Goal: Task Accomplishment & Management: Use online tool/utility

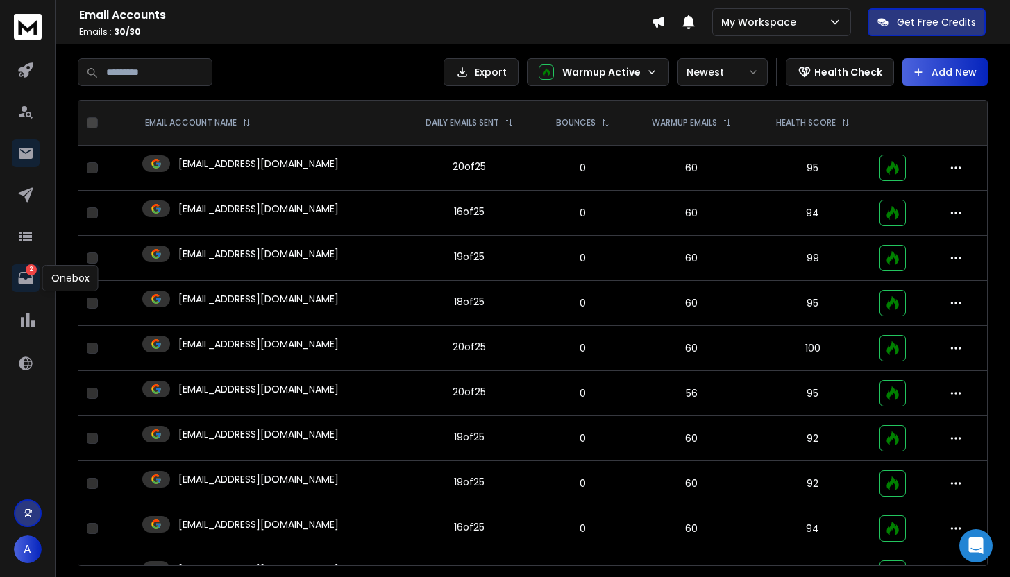
click at [25, 276] on icon at bounding box center [25, 278] width 17 height 17
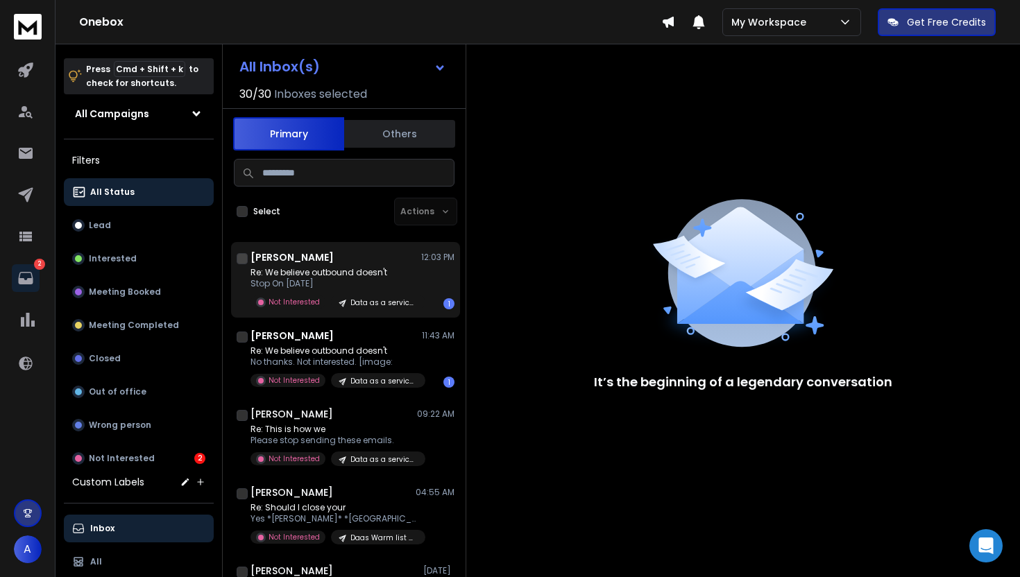
click at [323, 262] on h1 "Brian Havlovick" at bounding box center [291, 257] width 83 height 14
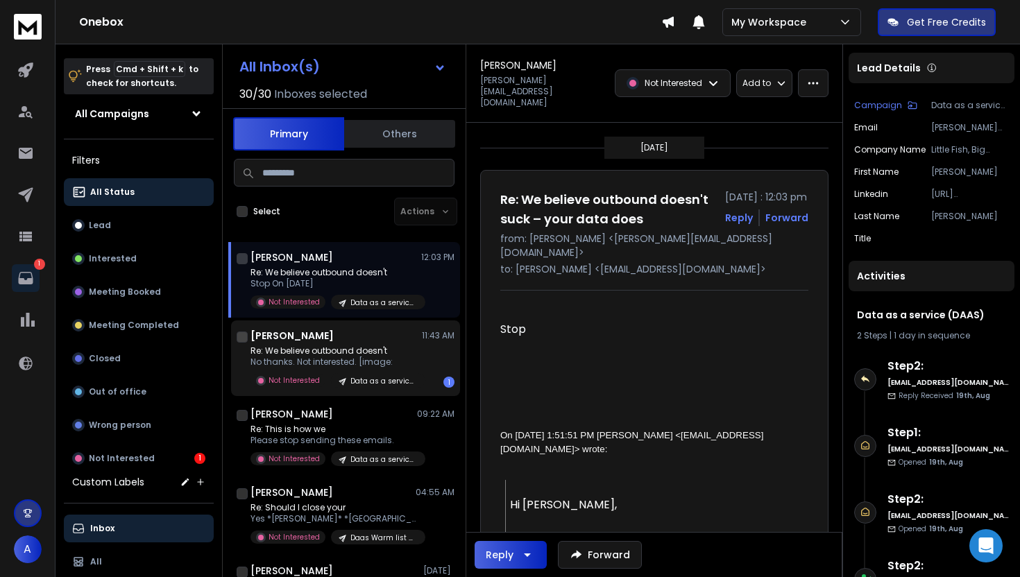
click at [326, 343] on div "Mary Foley 11:43 AM Re: We believe outbound doesn't No thanks. Not interested. …" at bounding box center [352, 358] width 204 height 59
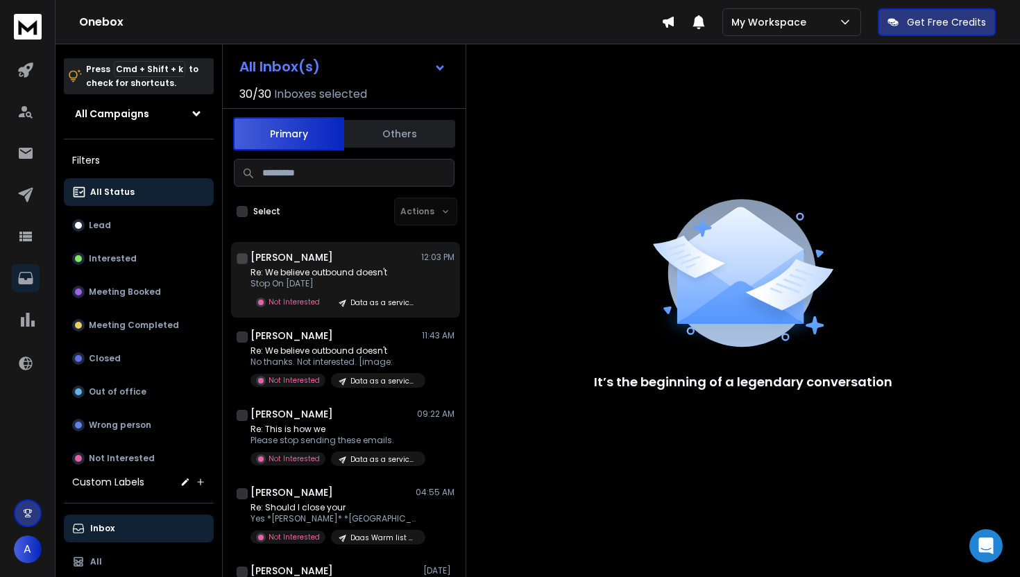
click at [357, 248] on div "Brian Havlovick 12:03 PM Re: We believe outbound doesn't Stop On August 19, 202…" at bounding box center [345, 280] width 229 height 76
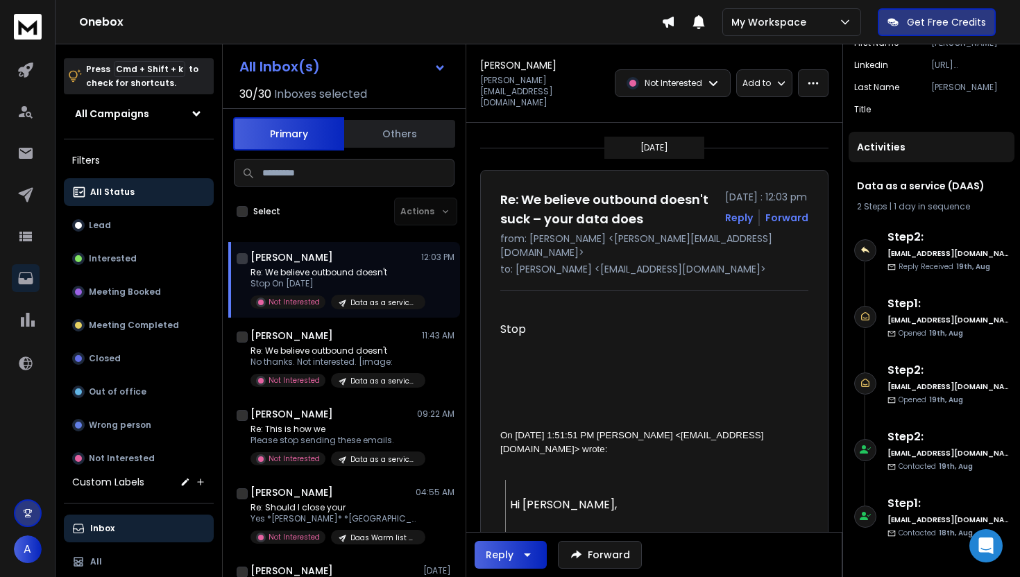
scroll to position [168, 0]
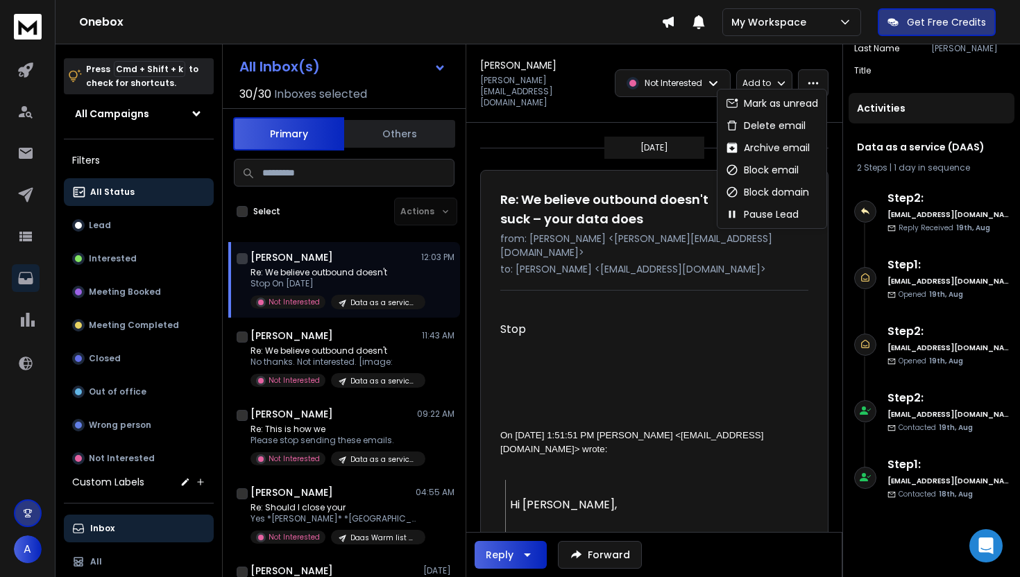
click at [803, 71] on button "button" at bounding box center [813, 83] width 31 height 28
click at [789, 208] on div "Pause Lead" at bounding box center [762, 214] width 73 height 14
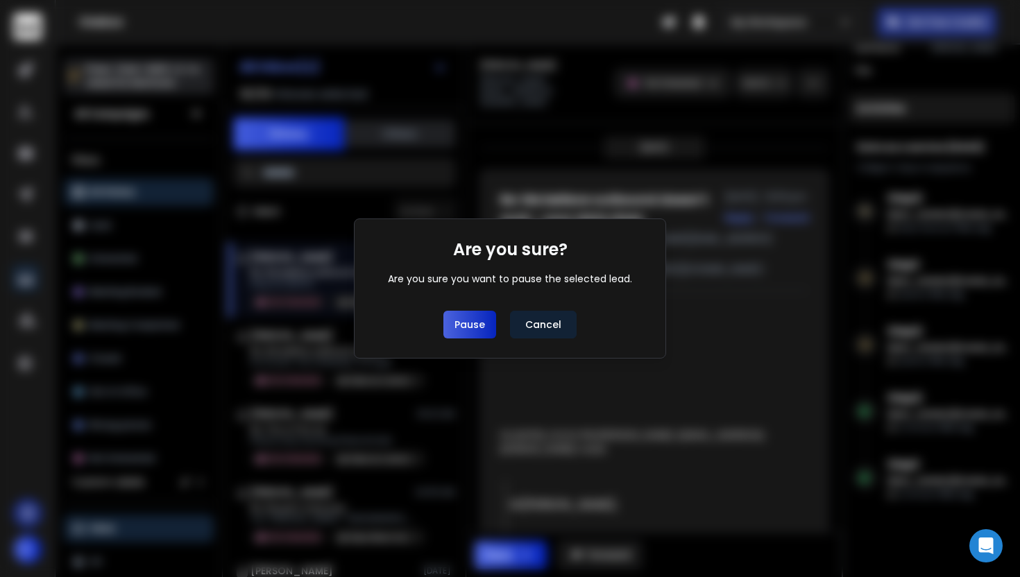
click at [478, 324] on button "Pause" at bounding box center [469, 325] width 53 height 28
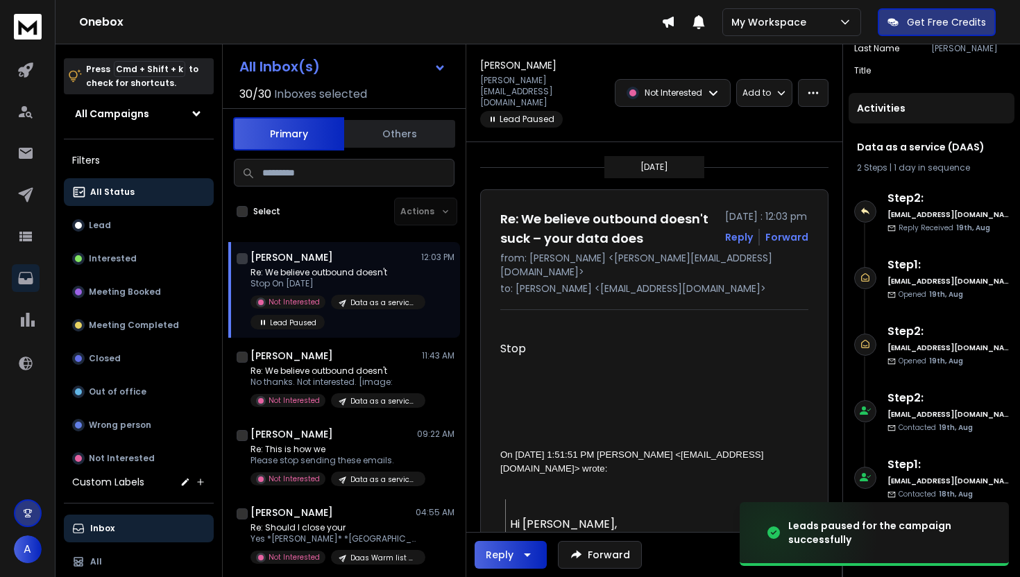
click at [408, 286] on p "Stop On August 19, 2025" at bounding box center [333, 283] width 167 height 11
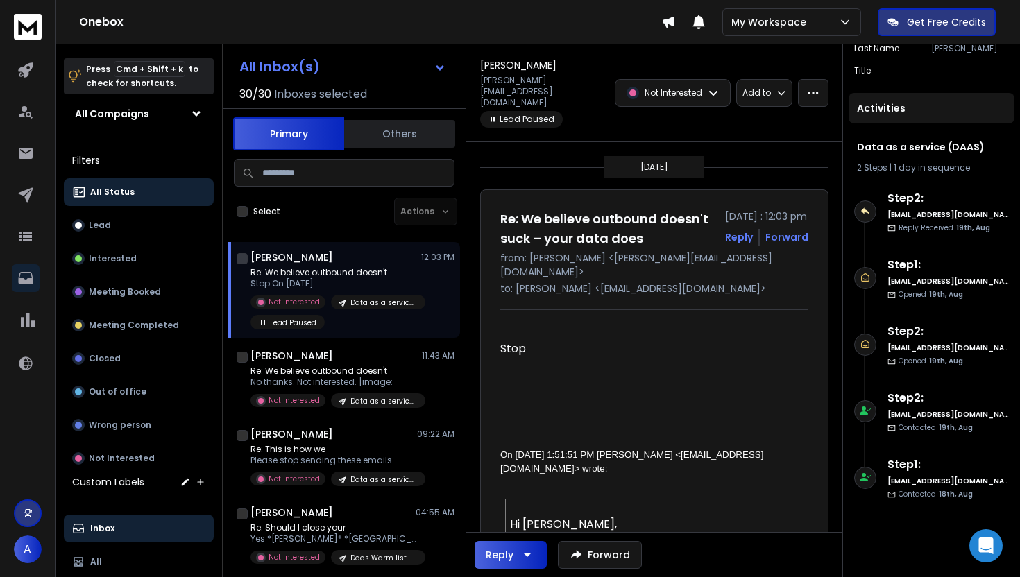
click at [776, 87] on div "Add to" at bounding box center [764, 93] width 55 height 26
click at [765, 80] on div "Add to" at bounding box center [764, 93] width 55 height 26
click at [725, 80] on div "Not Interested" at bounding box center [672, 93] width 114 height 26
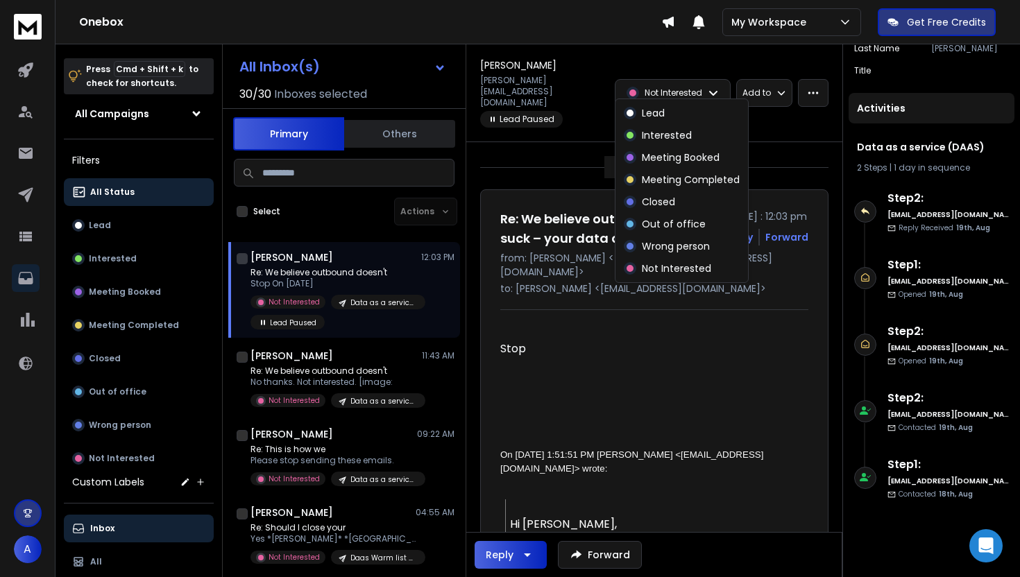
click at [701, 80] on div "Not Interested" at bounding box center [672, 93] width 114 height 26
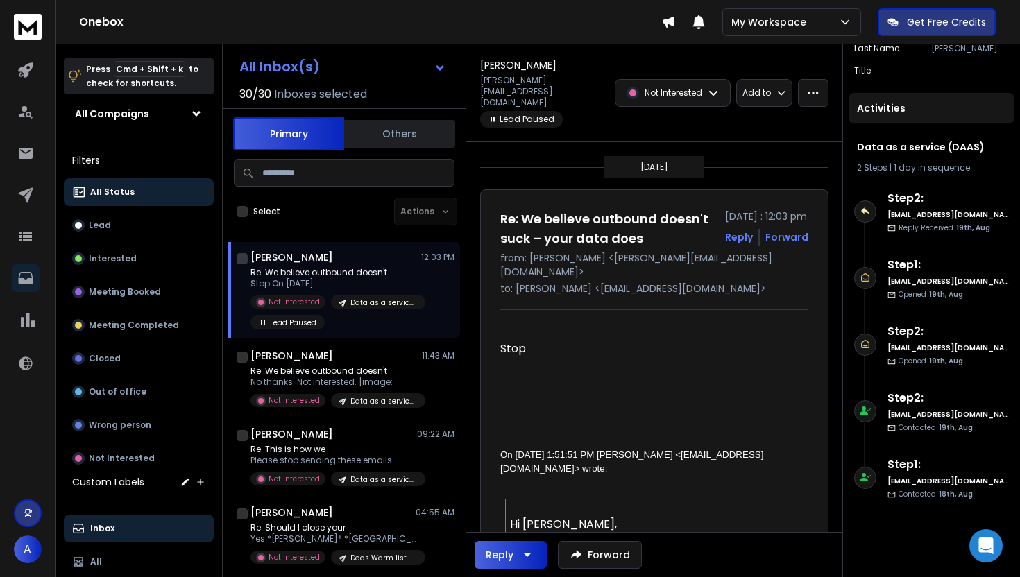
click at [815, 87] on icon "button" at bounding box center [813, 93] width 12 height 12
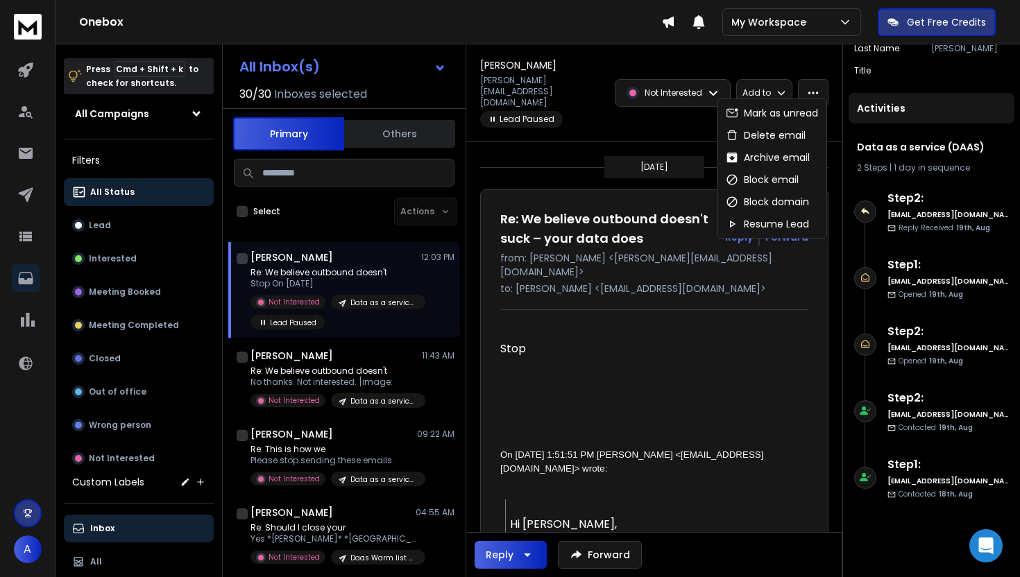
click at [817, 87] on icon "button" at bounding box center [813, 93] width 12 height 12
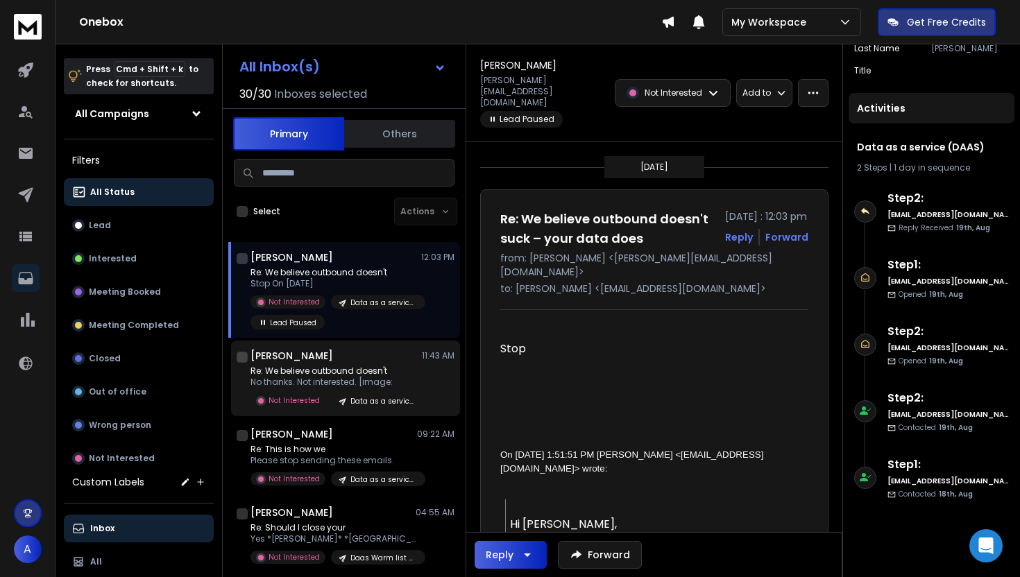
click at [388, 366] on p "Re: We believe outbound doesn't" at bounding box center [333, 371] width 167 height 11
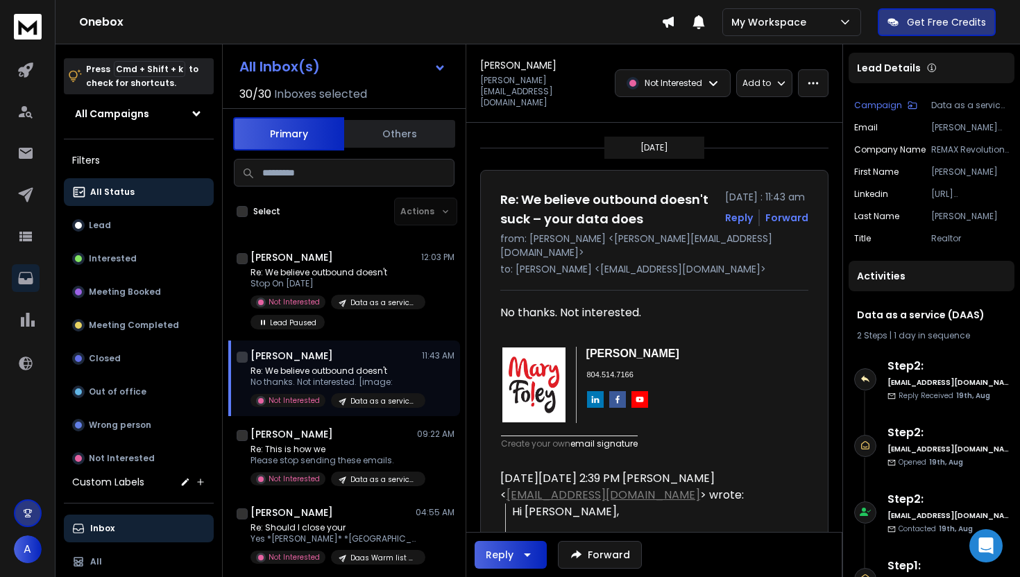
click at [819, 78] on button "button" at bounding box center [813, 83] width 31 height 28
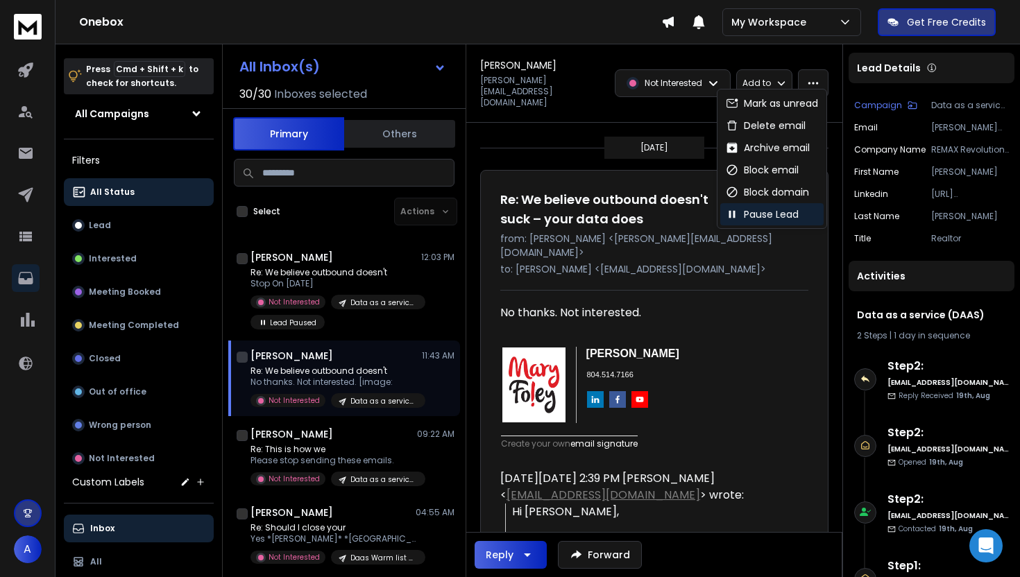
click at [789, 217] on div "Pause Lead" at bounding box center [762, 214] width 73 height 14
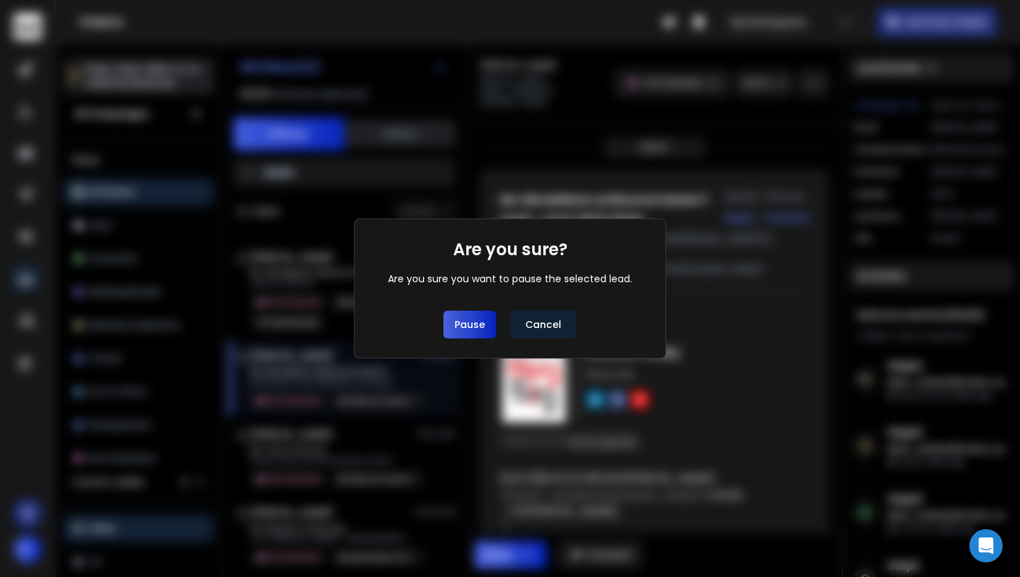
click at [473, 323] on button "Pause" at bounding box center [469, 325] width 53 height 28
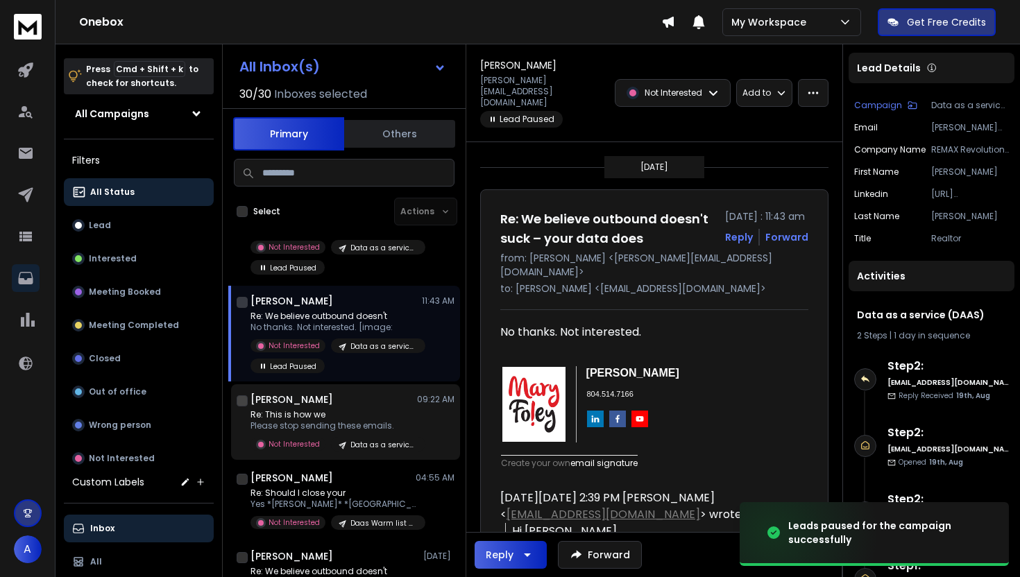
scroll to position [67, 0]
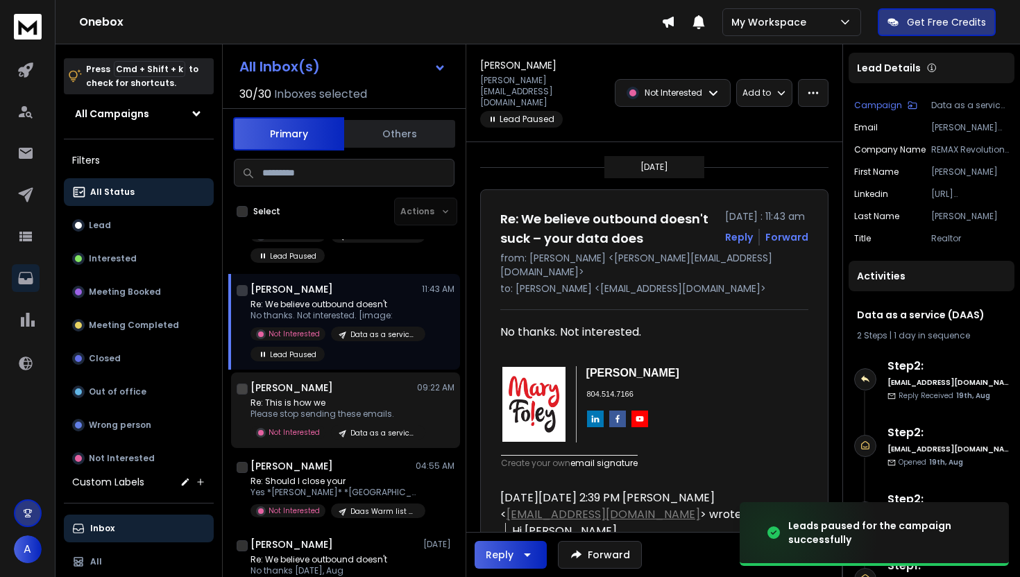
click at [397, 405] on p "Re: This is how we" at bounding box center [333, 403] width 167 height 11
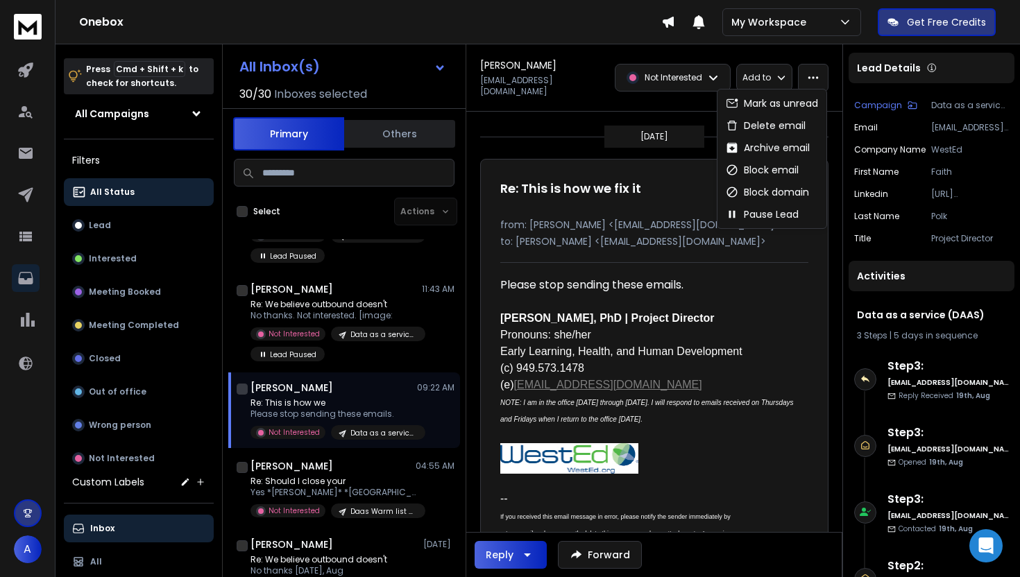
click at [818, 71] on icon "button" at bounding box center [813, 77] width 12 height 12
click at [784, 214] on div "Pause Lead" at bounding box center [762, 214] width 73 height 14
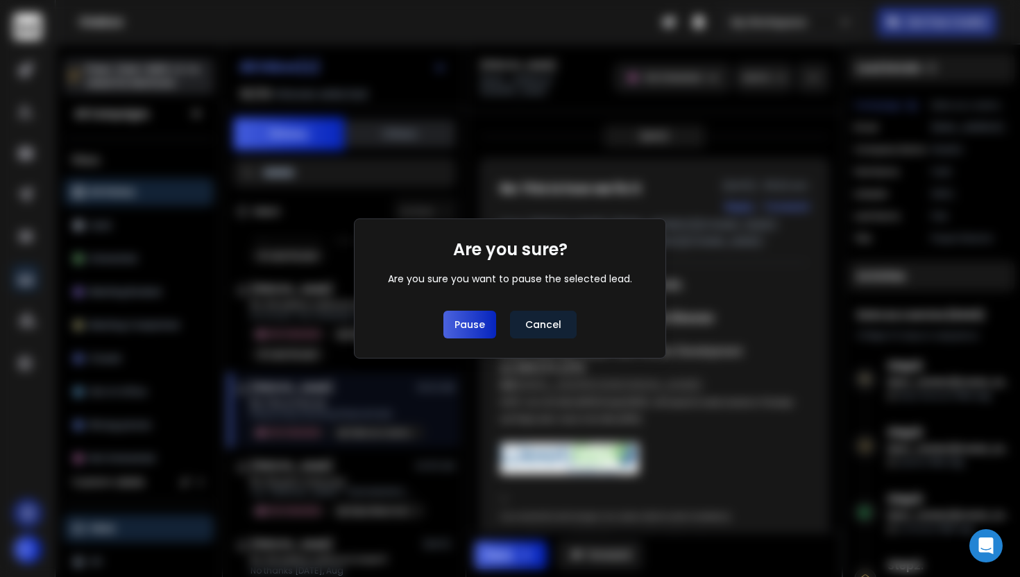
click at [465, 321] on button "Pause" at bounding box center [469, 325] width 53 height 28
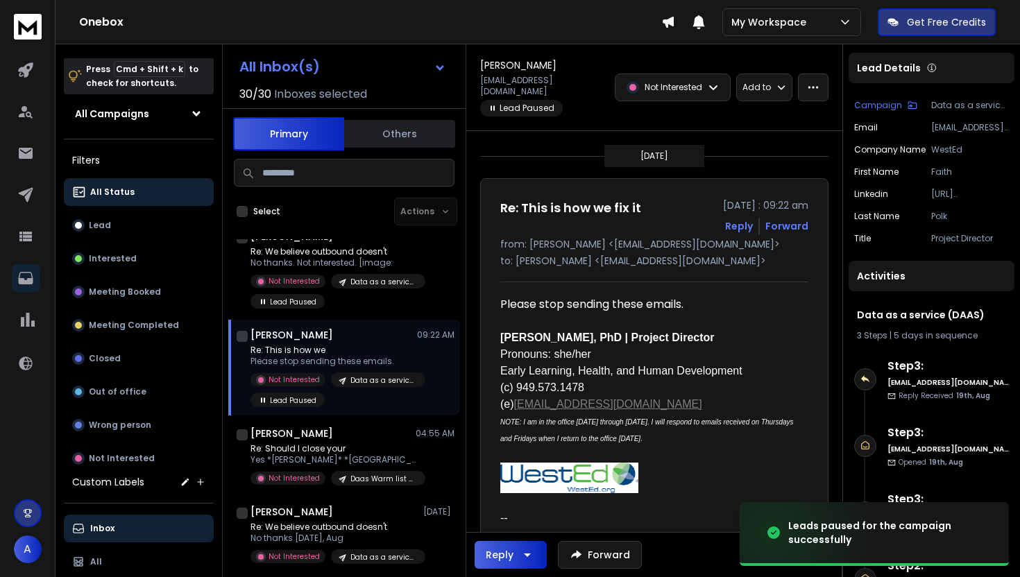
scroll to position [124, 0]
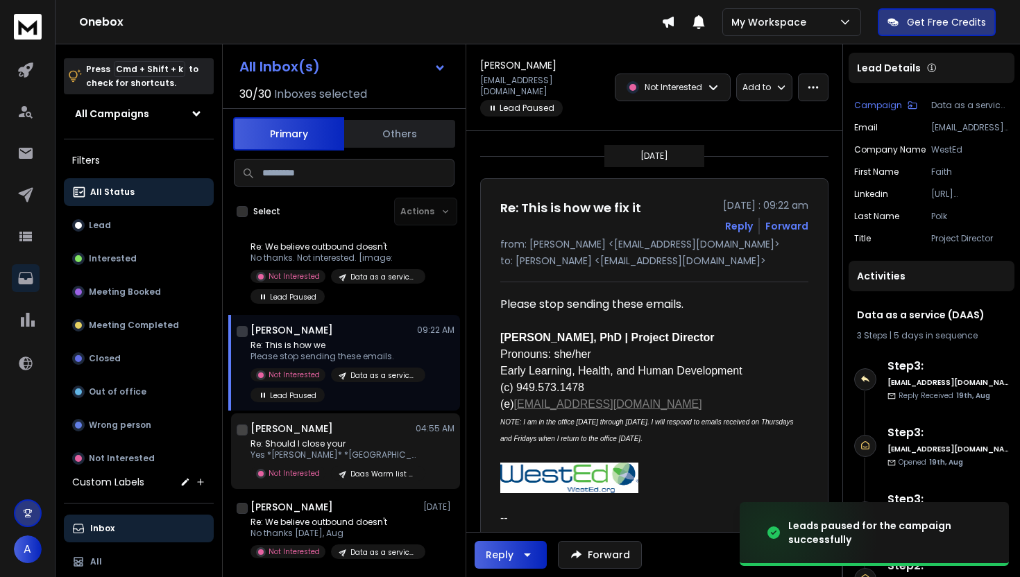
click at [378, 432] on div "Jim Kessenich 04:55 AM" at bounding box center [352, 429] width 204 height 14
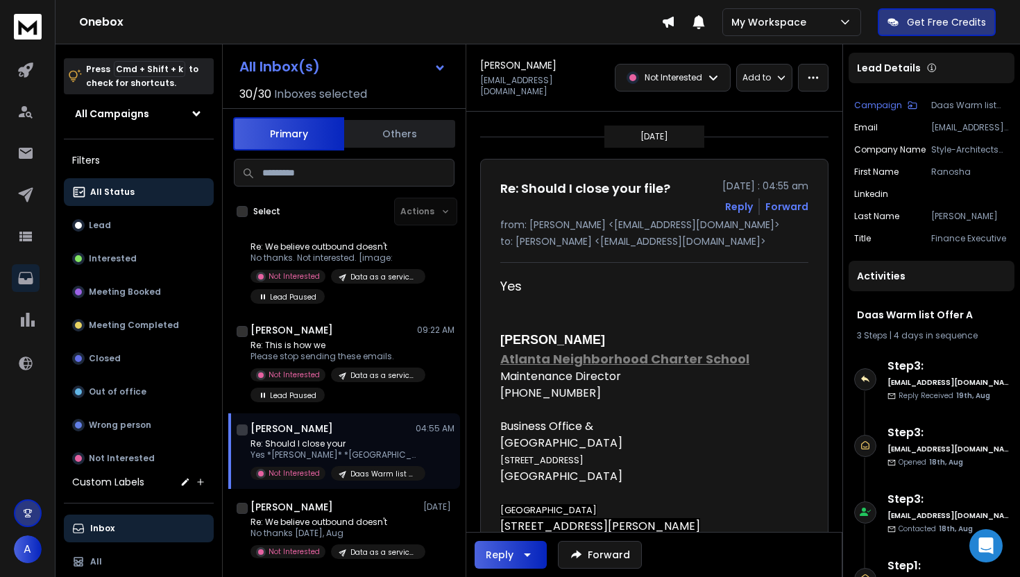
click at [811, 76] on icon "button" at bounding box center [813, 77] width 12 height 12
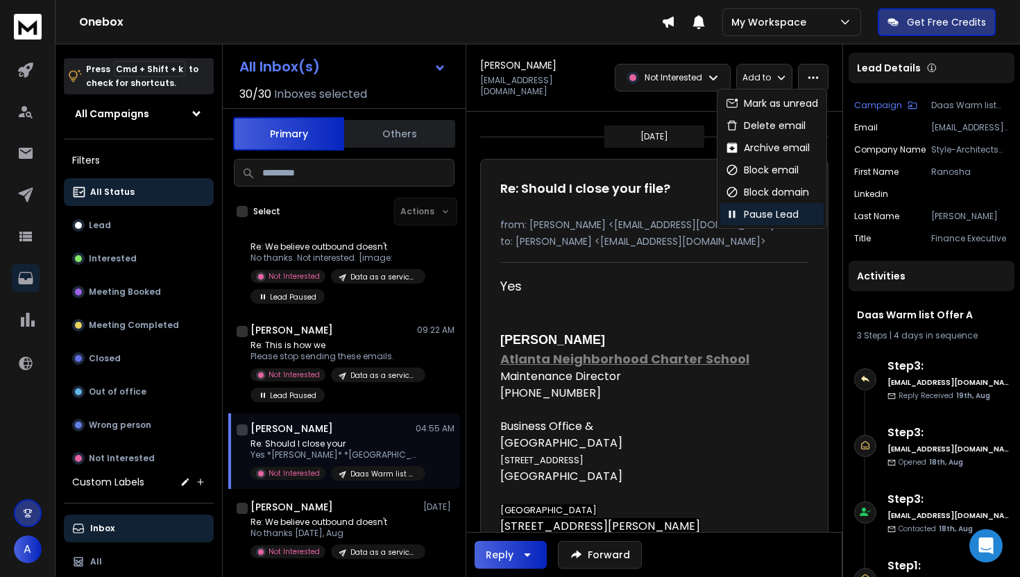
click at [790, 210] on div "Pause Lead" at bounding box center [762, 214] width 73 height 14
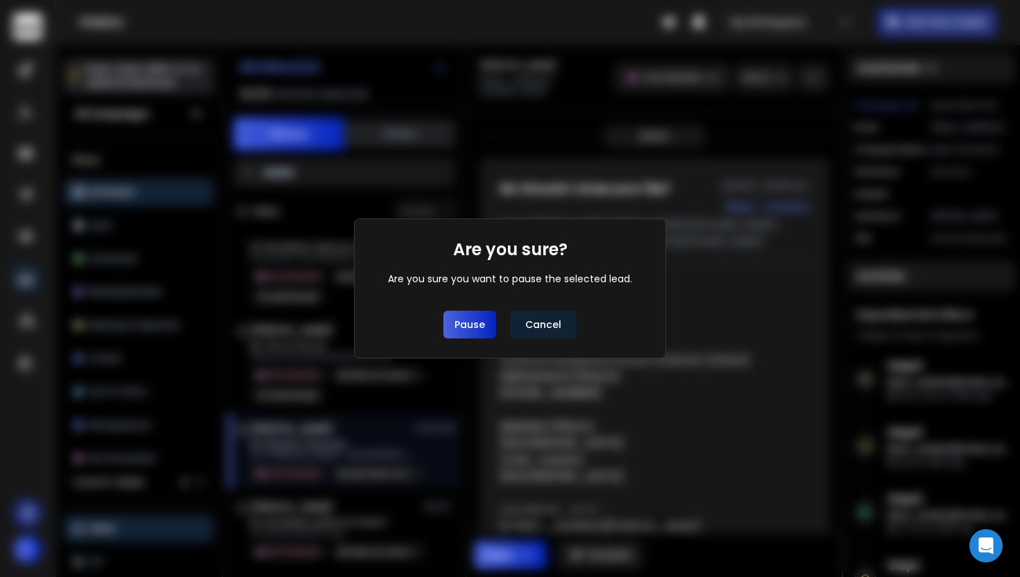
click at [464, 335] on button "Pause" at bounding box center [469, 325] width 53 height 28
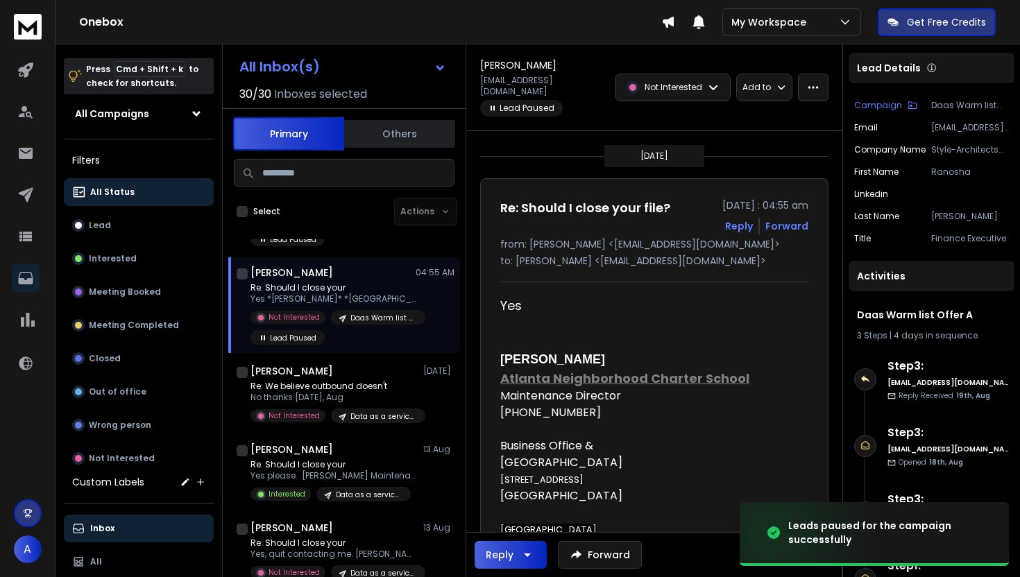
scroll to position [288, 0]
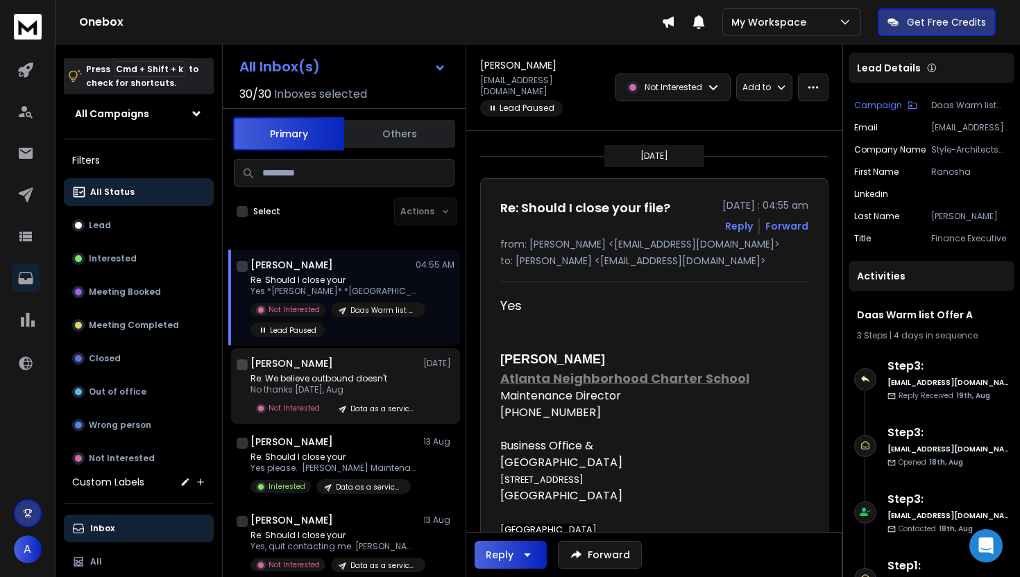
click at [392, 384] on p "No thanks On Mon, Aug" at bounding box center [333, 389] width 167 height 11
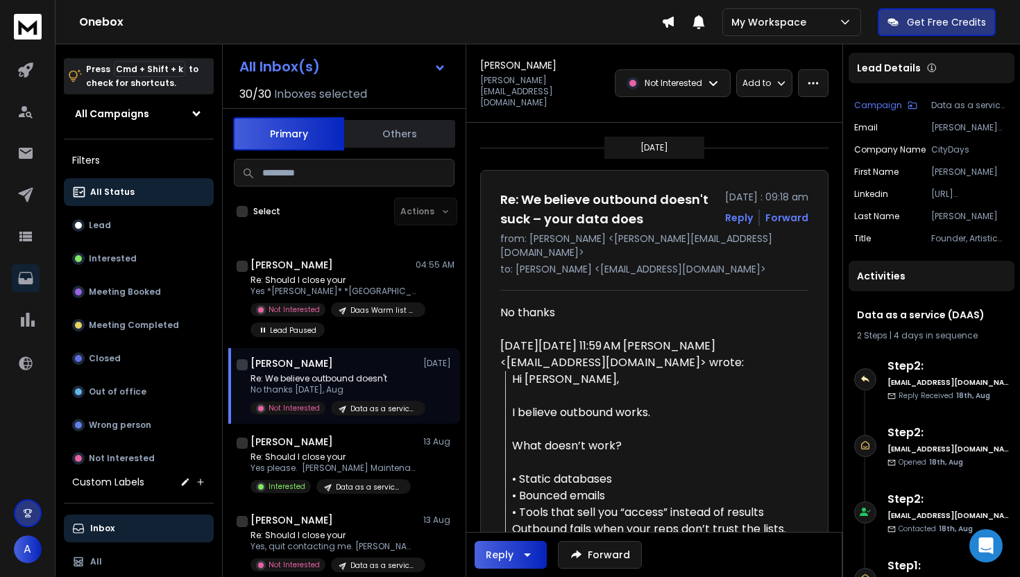
click at [818, 82] on button "button" at bounding box center [813, 83] width 31 height 28
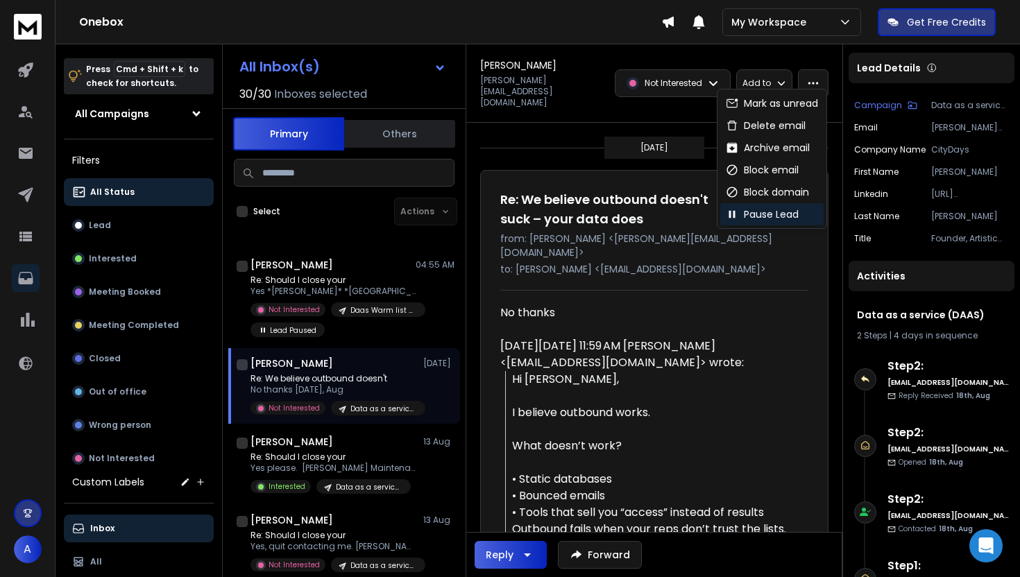
click at [782, 212] on div "Pause Lead" at bounding box center [762, 214] width 73 height 14
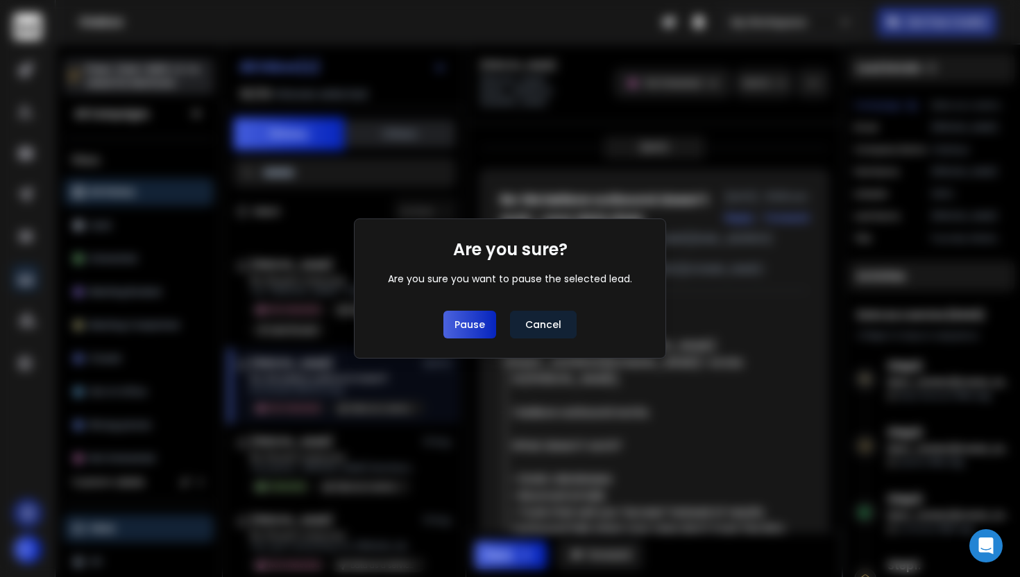
click at [475, 337] on button "Pause" at bounding box center [469, 325] width 53 height 28
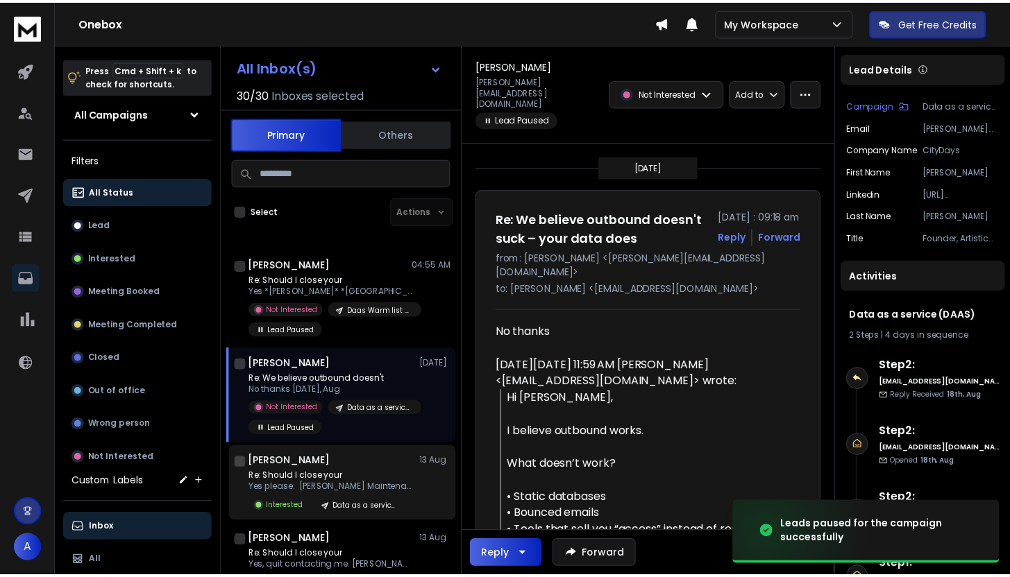
scroll to position [392, 0]
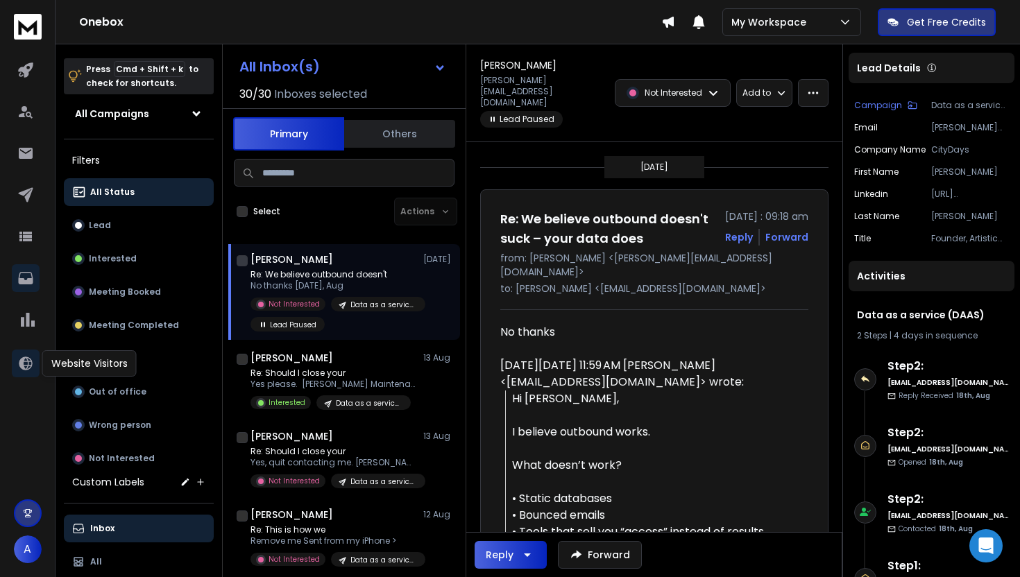
click at [31, 358] on icon at bounding box center [25, 363] width 17 height 17
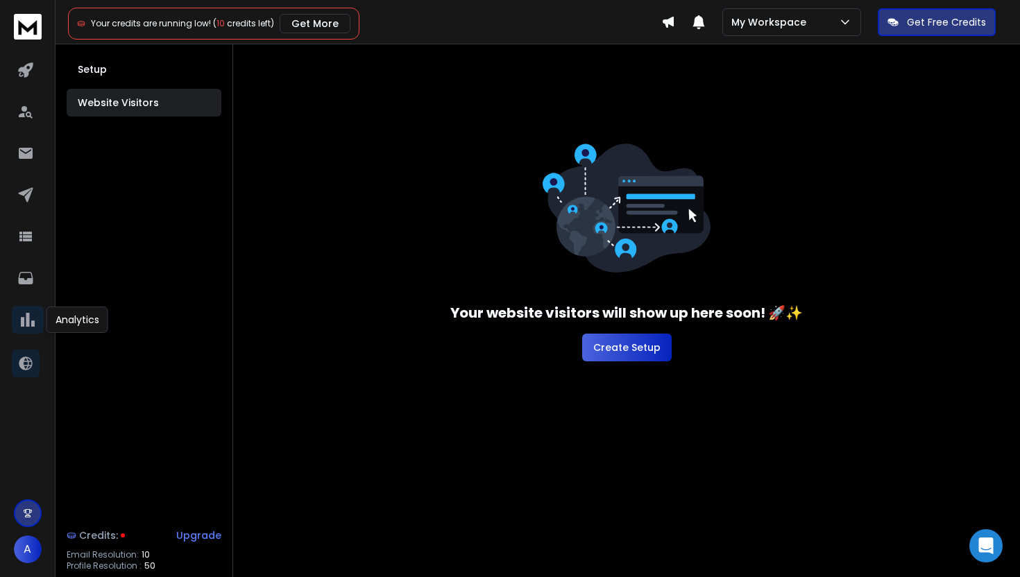
click at [35, 311] on icon at bounding box center [27, 319] width 21 height 21
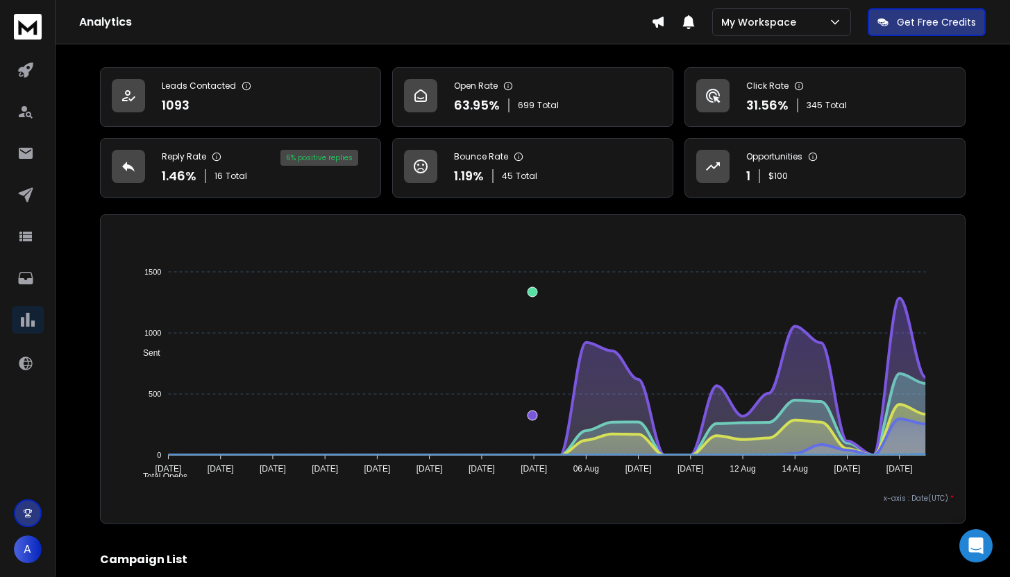
scroll to position [262, 0]
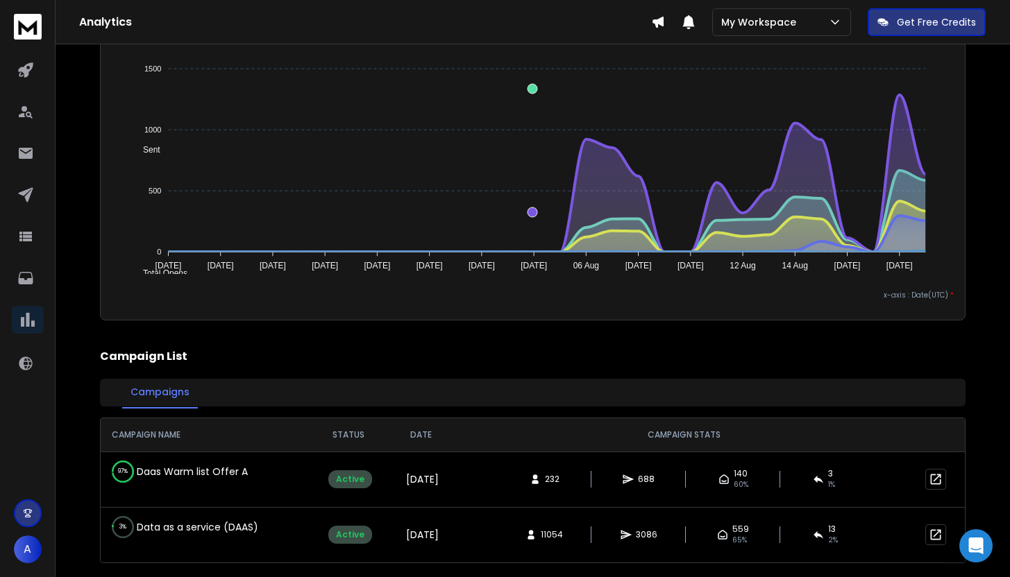
click at [938, 531] on icon at bounding box center [935, 535] width 14 height 14
